Goal: Task Accomplishment & Management: Use online tool/utility

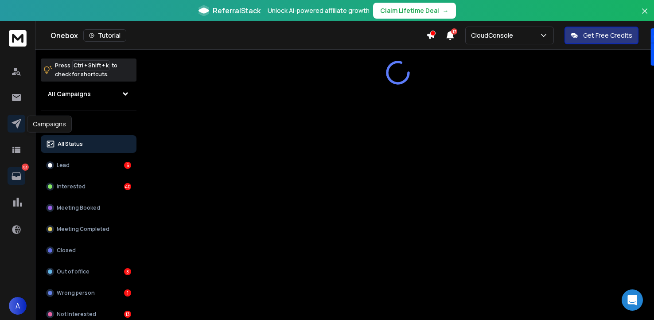
click at [18, 125] on icon at bounding box center [16, 123] width 9 height 9
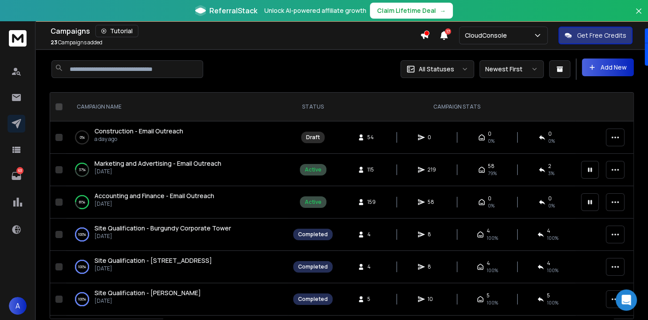
click at [602, 69] on button "Add New" at bounding box center [608, 68] width 52 height 18
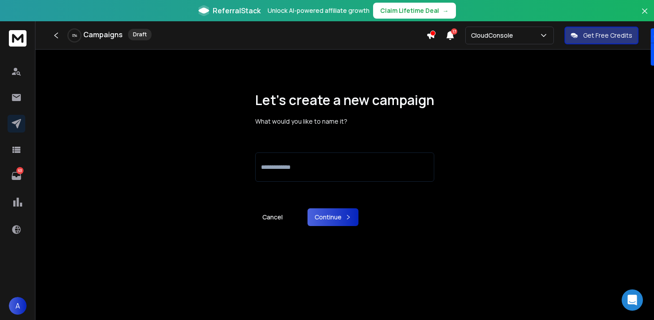
click at [317, 173] on input at bounding box center [344, 167] width 179 height 29
type input "****"
click at [348, 222] on button "Continue" at bounding box center [333, 217] width 51 height 18
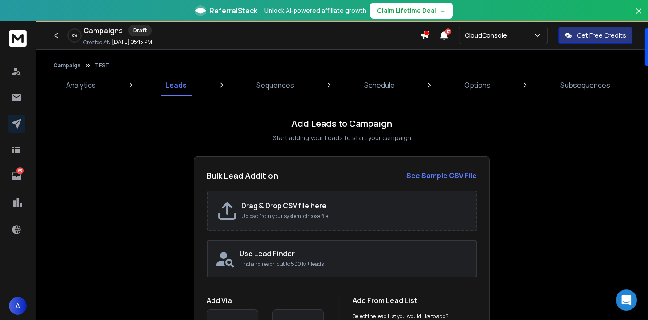
click at [339, 202] on h2 "Drag & Drop CSV file here" at bounding box center [354, 205] width 226 height 11
type input "**********"
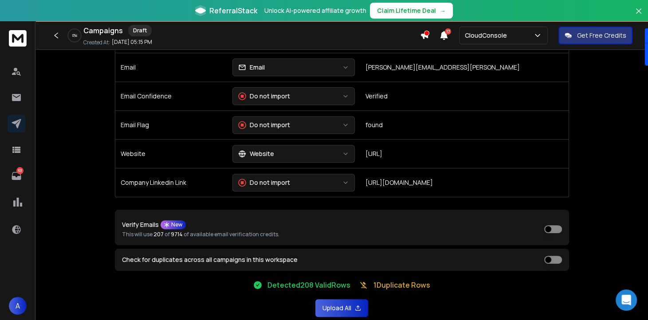
scroll to position [312, 0]
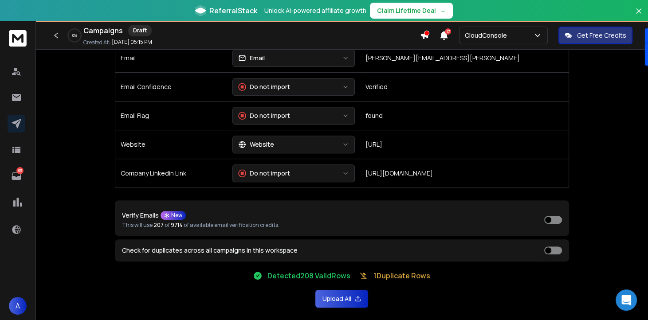
click at [555, 217] on button "Verify Emails New This will use 207 of 9714 of available email verification cre…" at bounding box center [553, 220] width 18 height 8
click at [551, 249] on button "Check for duplicates across all campaigns in this workspace" at bounding box center [553, 250] width 18 height 8
click at [340, 305] on button "Upload All" at bounding box center [341, 299] width 53 height 18
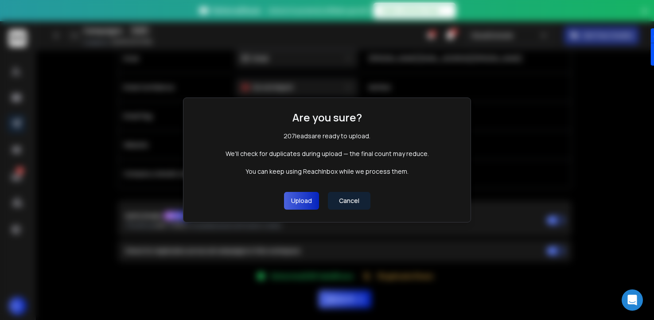
click at [299, 198] on button "Upload" at bounding box center [301, 201] width 35 height 18
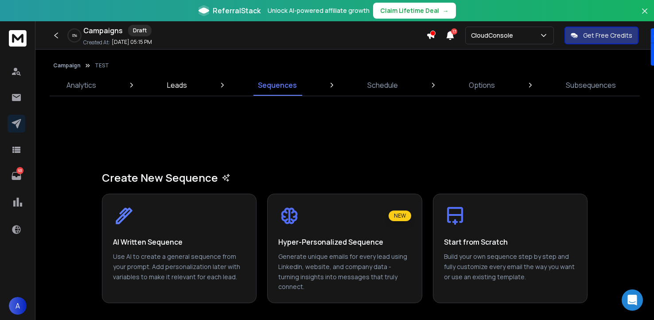
click at [179, 94] on link "Leads" at bounding box center [177, 84] width 31 height 21
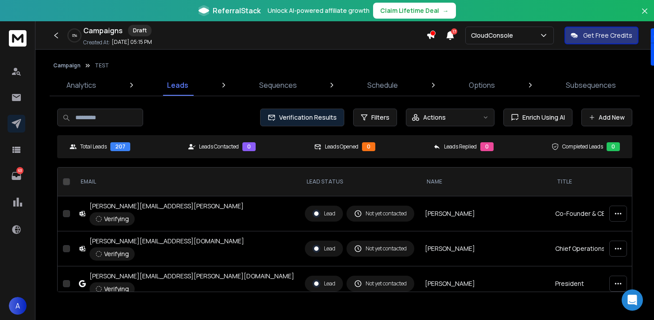
click at [294, 114] on span "Verification Results" at bounding box center [306, 117] width 61 height 9
click at [273, 121] on icon "button" at bounding box center [272, 117] width 8 height 8
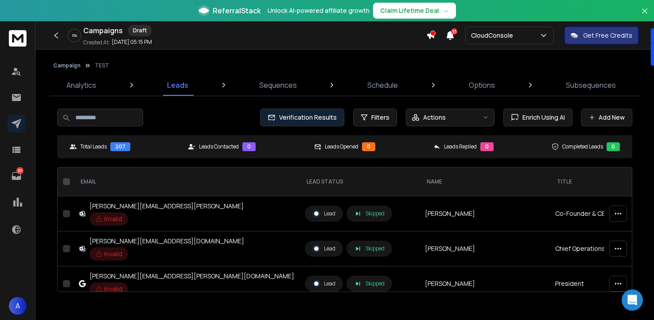
click at [312, 116] on span "Verification Results" at bounding box center [306, 117] width 61 height 9
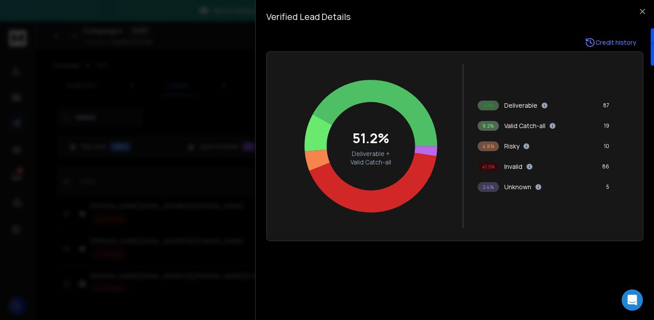
click at [408, 226] on icon "51.2 % Deliverable + Valid Catch-all" at bounding box center [371, 146] width 219 height 164
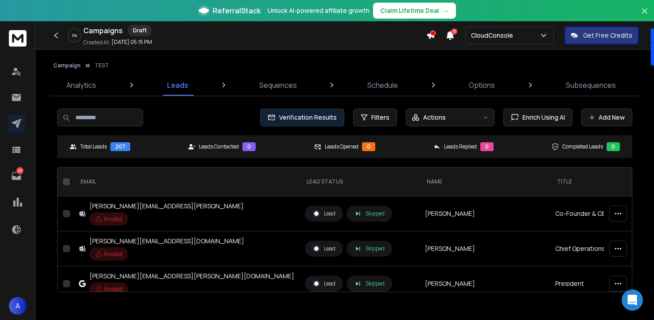
click at [277, 122] on button "Verification Results" at bounding box center [302, 118] width 84 height 18
click at [332, 121] on span "Verification Results" at bounding box center [306, 117] width 61 height 9
click at [316, 116] on span "Verification Results" at bounding box center [306, 117] width 61 height 9
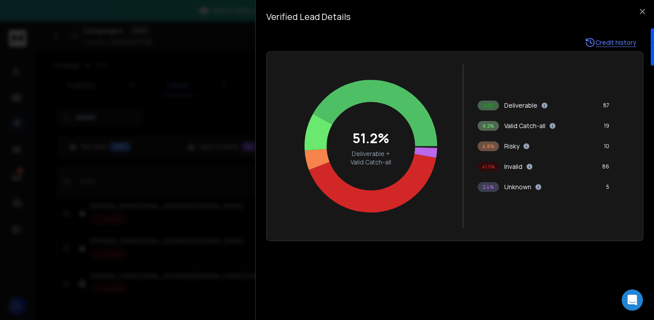
click at [615, 45] on link "Credit history" at bounding box center [611, 43] width 66 height 18
